Goal: Check status: Check status

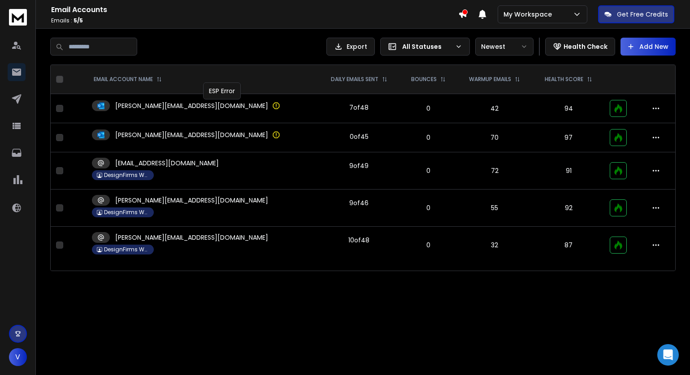
click at [272, 105] on icon at bounding box center [276, 105] width 9 height 9
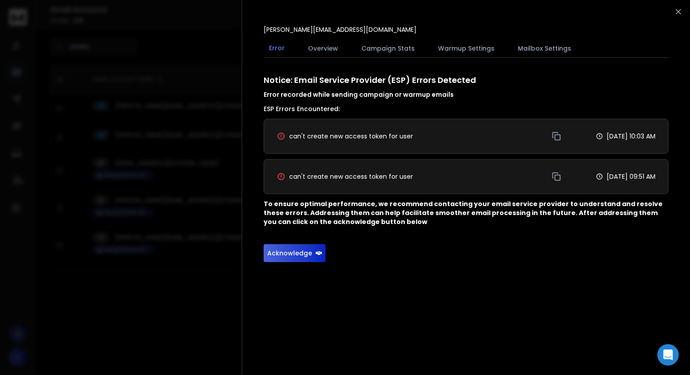
click at [323, 47] on button "Overview" at bounding box center [322, 49] width 41 height 20
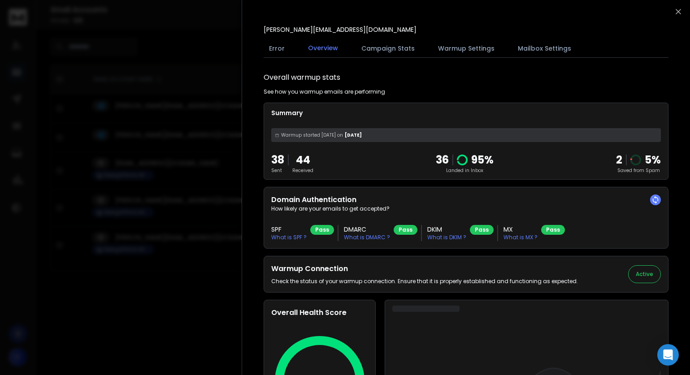
click at [375, 51] on button "Campaign Stats" at bounding box center [388, 49] width 64 height 20
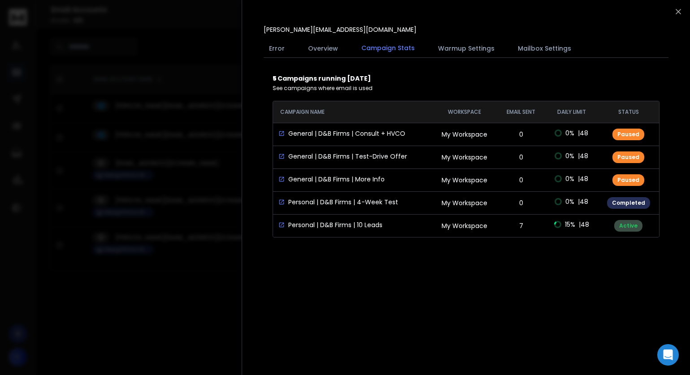
click at [136, 106] on div at bounding box center [345, 187] width 690 height 375
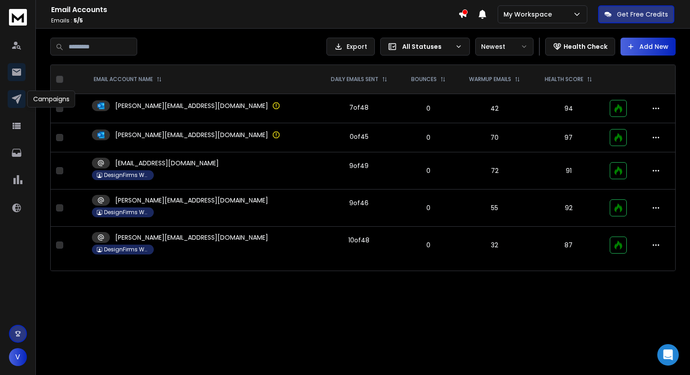
click at [15, 95] on icon at bounding box center [16, 99] width 11 height 11
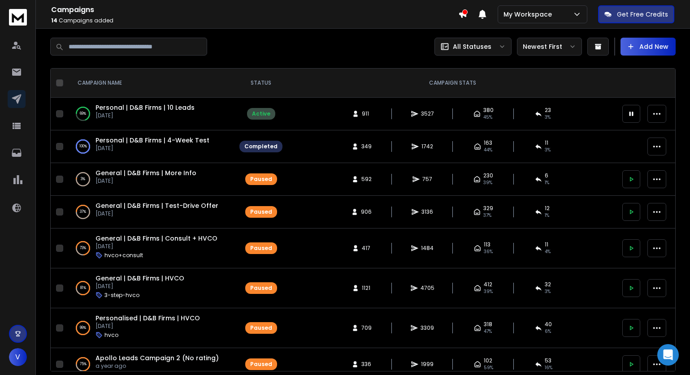
click at [150, 109] on span "Personal | D&B Firms | 10 Leads" at bounding box center [144, 107] width 99 height 9
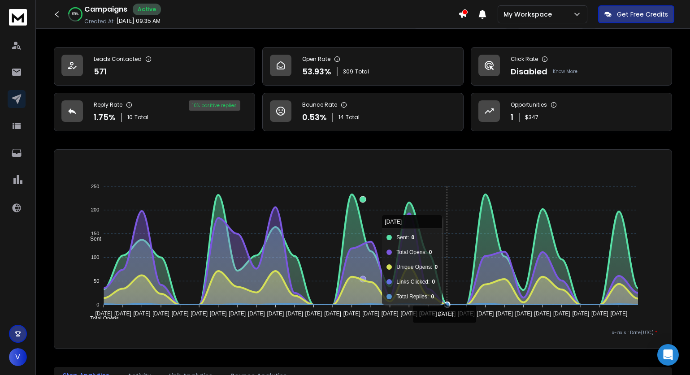
scroll to position [78, 0]
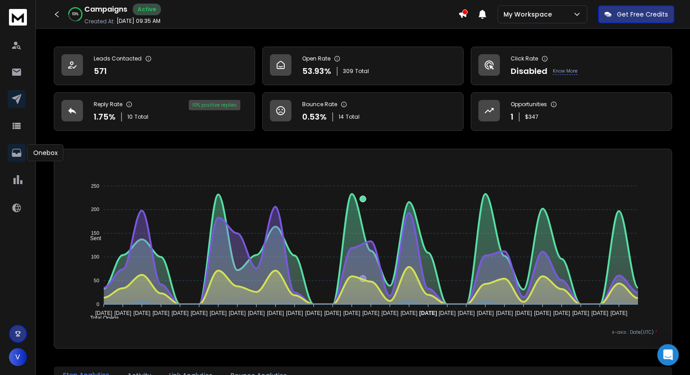
click at [17, 153] on icon at bounding box center [16, 152] width 11 height 11
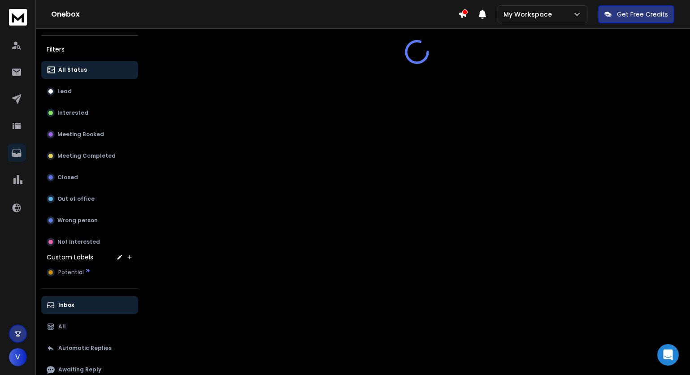
scroll to position [69, 0]
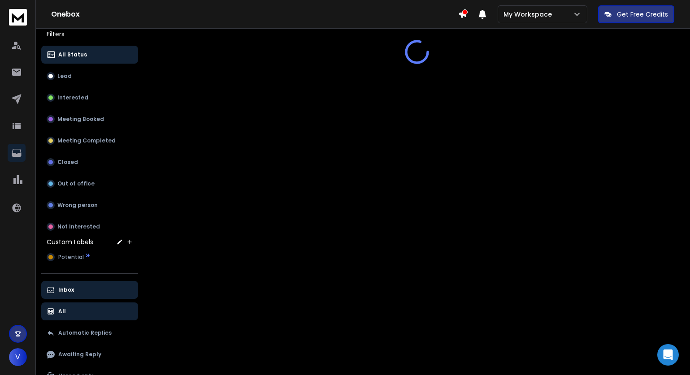
click at [76, 312] on button "All" at bounding box center [89, 311] width 97 height 18
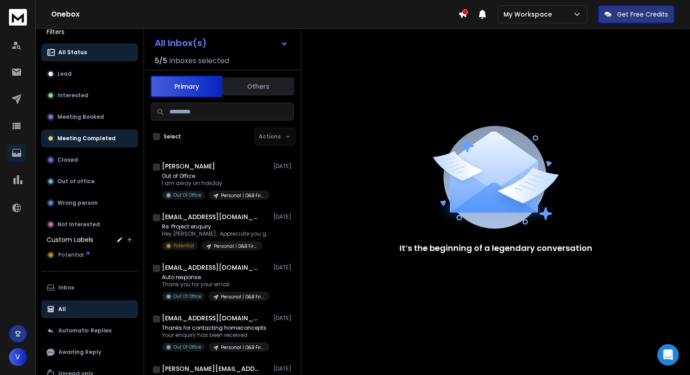
scroll to position [72, 0]
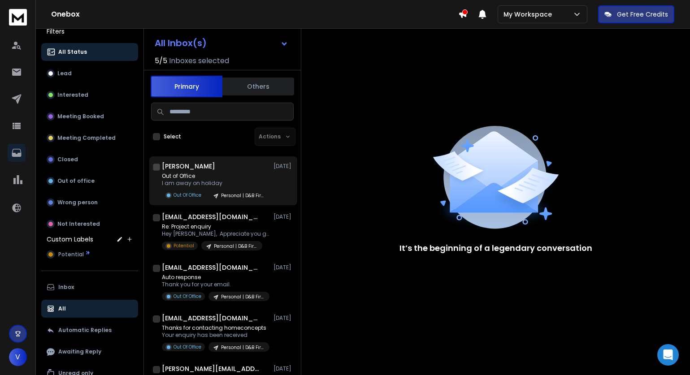
click at [230, 173] on p "Out of Office" at bounding box center [216, 176] width 108 height 7
